Goal: Task Accomplishment & Management: Use online tool/utility

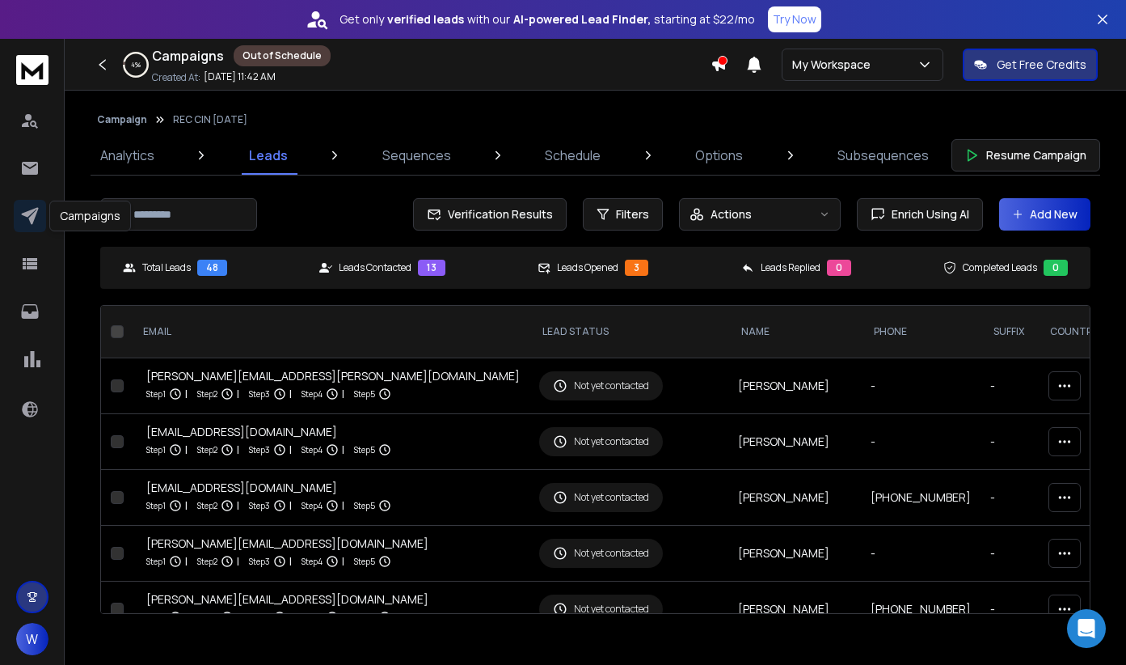
click at [33, 207] on icon at bounding box center [29, 215] width 19 height 19
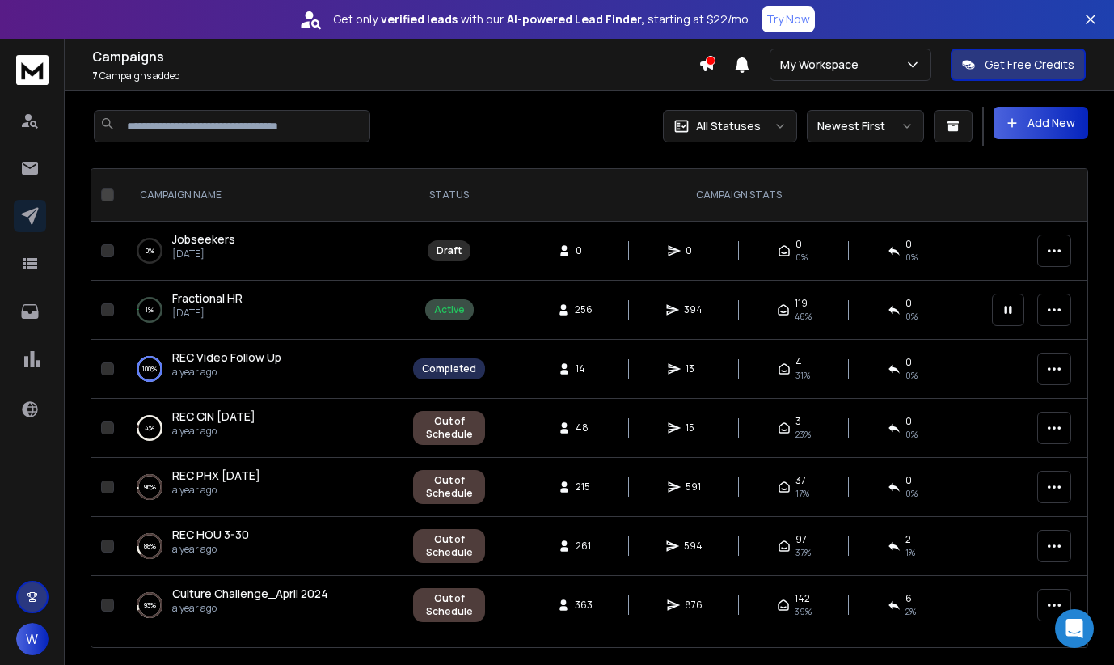
scroll to position [10, 0]
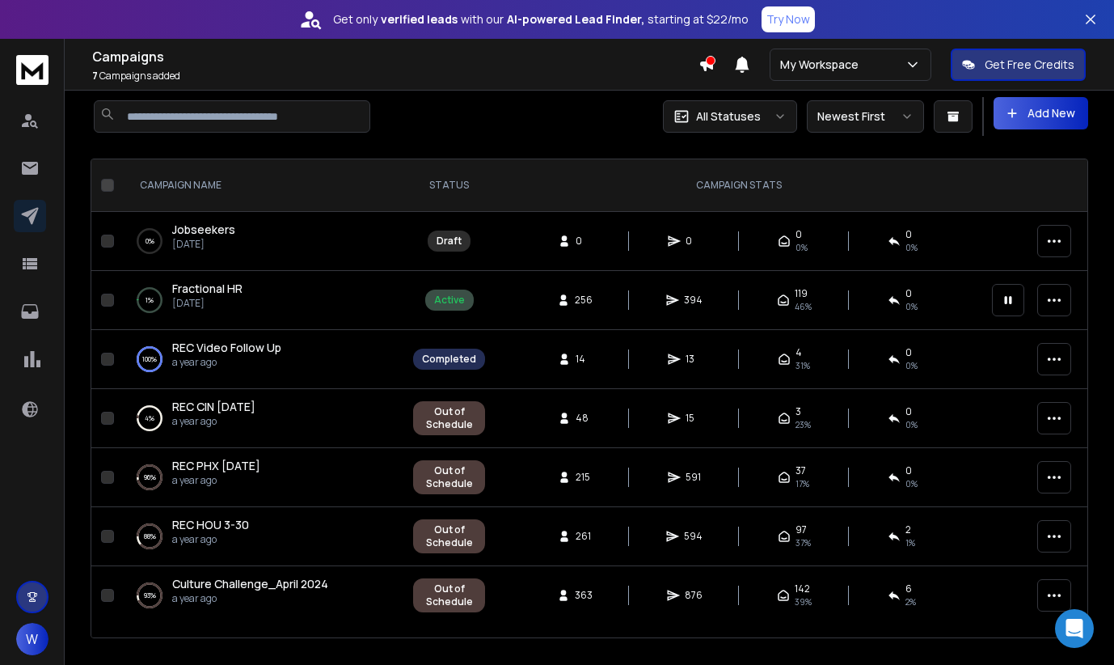
click at [216, 285] on span "Fractional HR" at bounding box center [207, 288] width 70 height 15
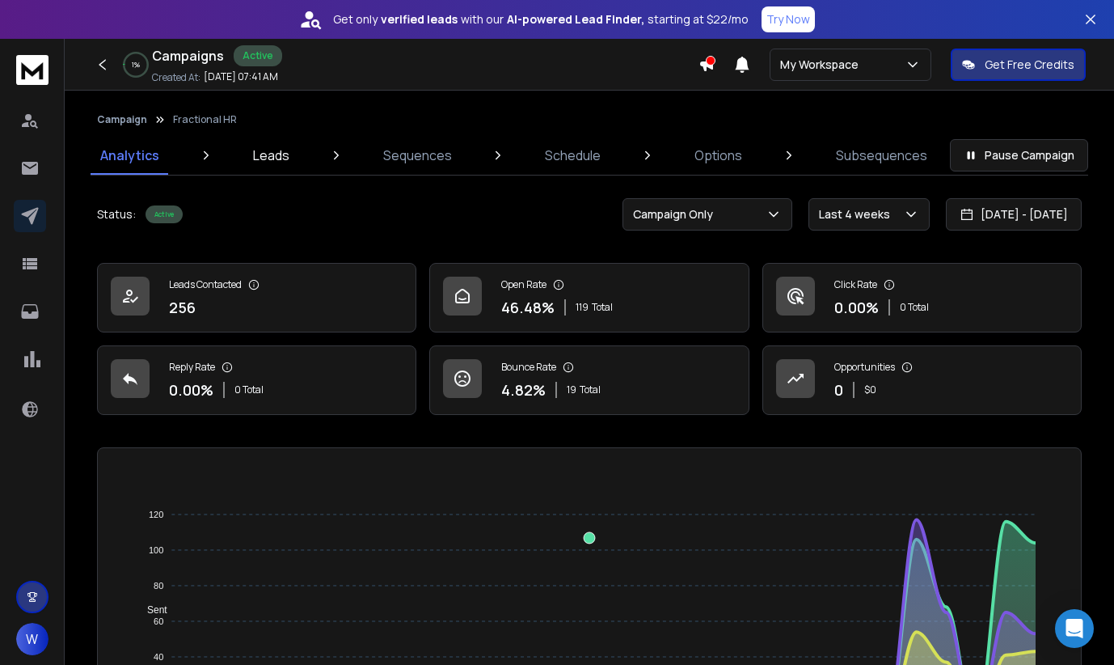
click at [269, 151] on p "Leads" at bounding box center [271, 155] width 36 height 19
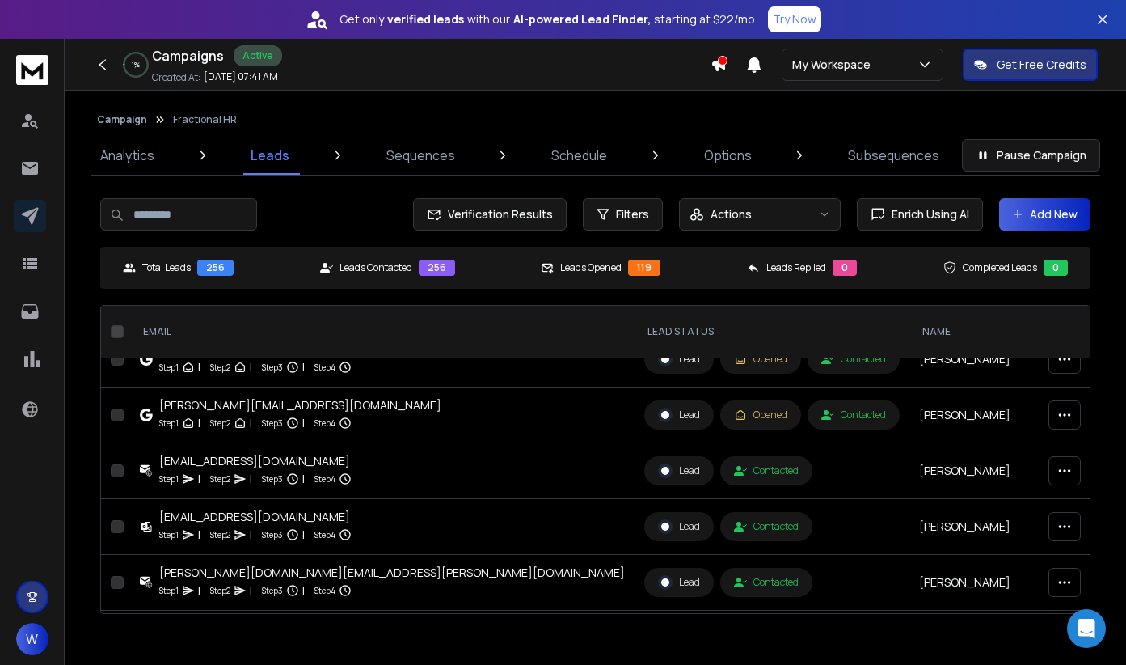
scroll to position [479, 0]
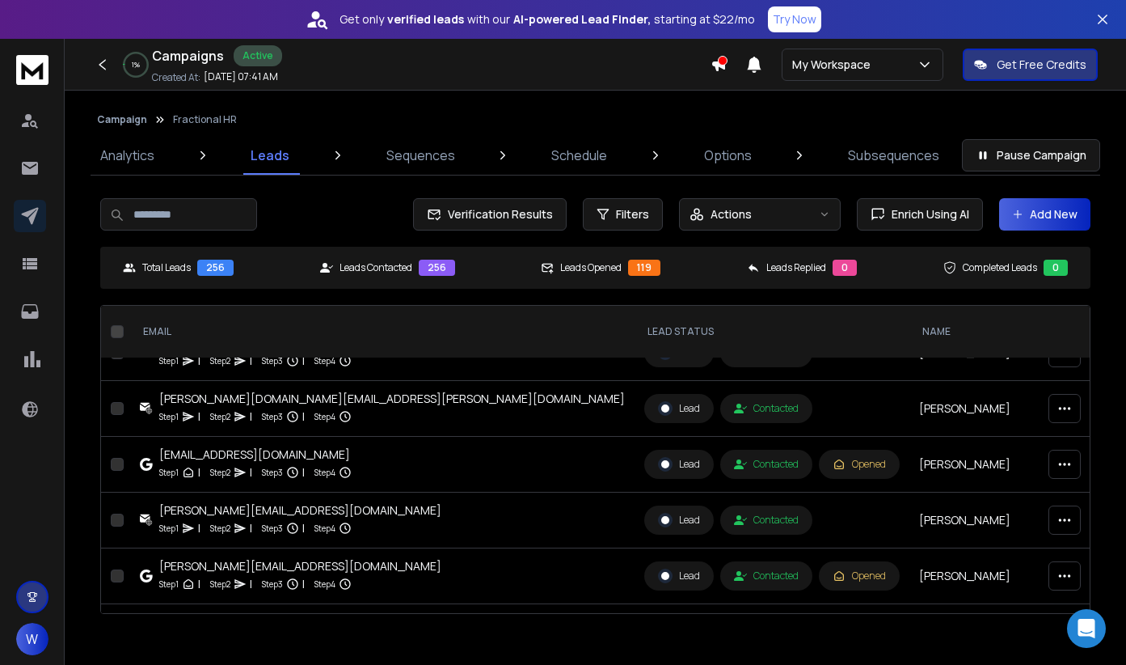
click at [551, 270] on icon at bounding box center [547, 267] width 13 height 13
click at [647, 272] on div "119" at bounding box center [644, 268] width 32 height 16
click at [612, 208] on button "Filters" at bounding box center [623, 214] width 80 height 32
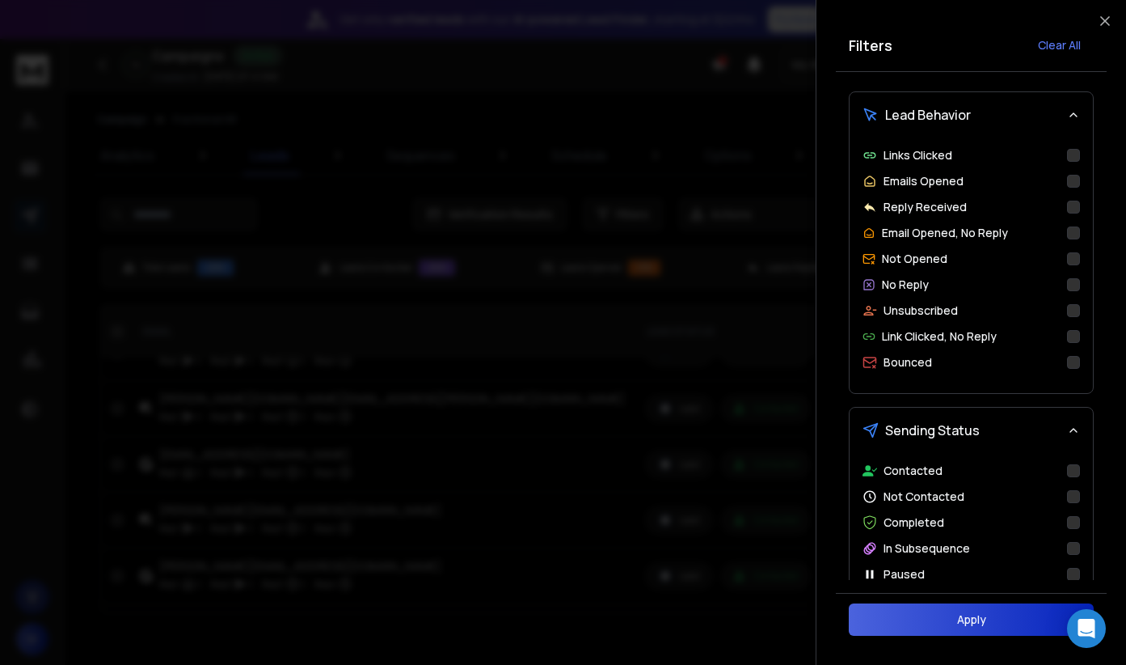
click at [1067, 235] on button "Email Opened, No Reply" at bounding box center [1073, 232] width 13 height 13
click at [1021, 610] on button "Apply" at bounding box center [971, 619] width 245 height 32
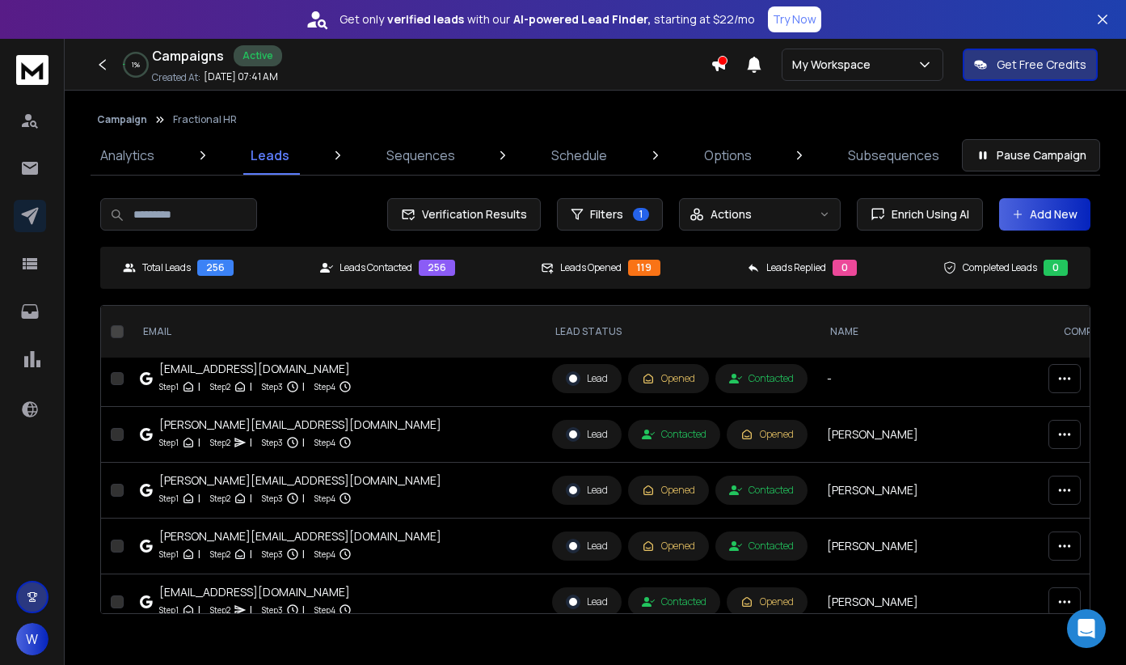
scroll to position [84, 0]
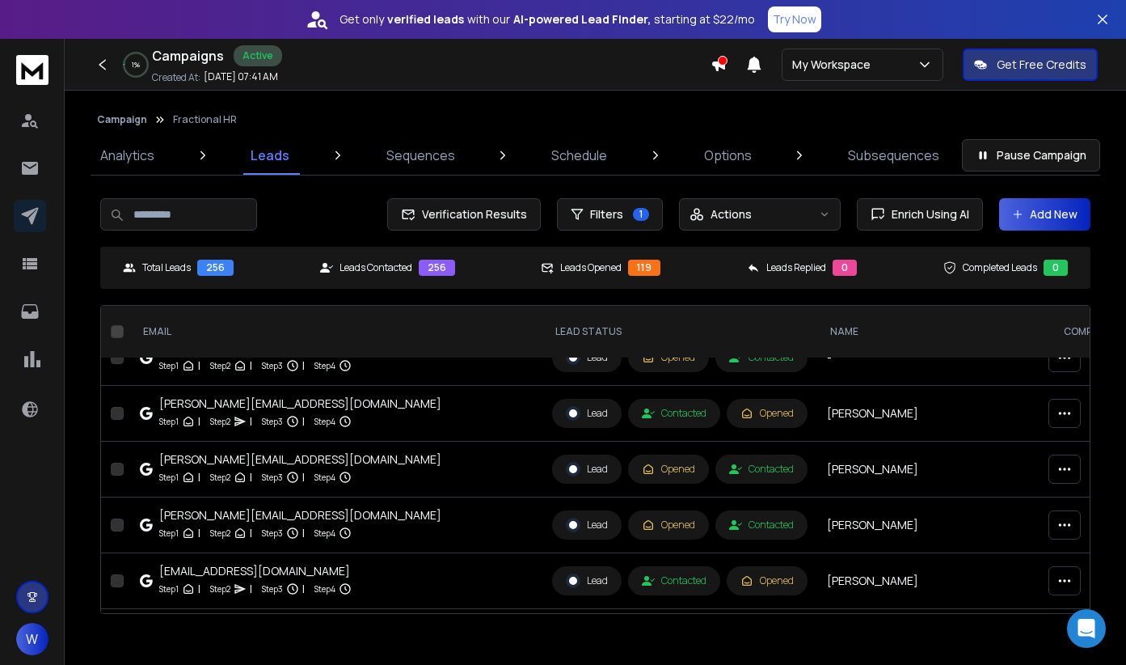
click at [229, 403] on div "[PERSON_NAME][EMAIL_ADDRESS][DOMAIN_NAME]" at bounding box center [300, 403] width 282 height 16
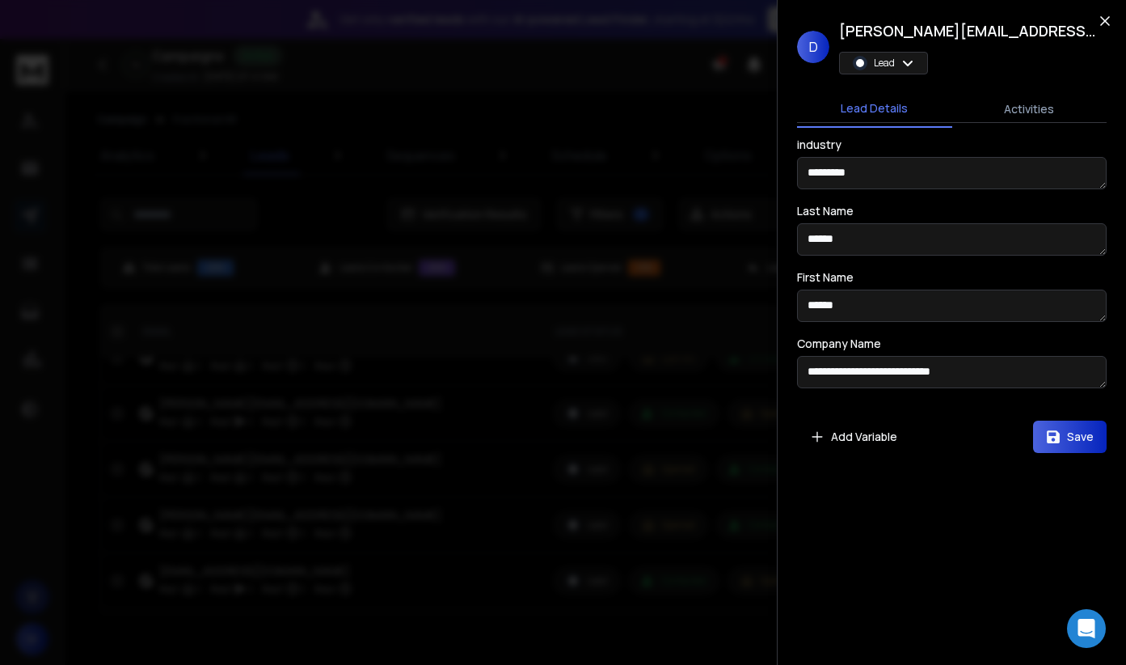
click at [1108, 20] on icon "button" at bounding box center [1105, 21] width 16 height 16
